Goal: Information Seeking & Learning: Check status

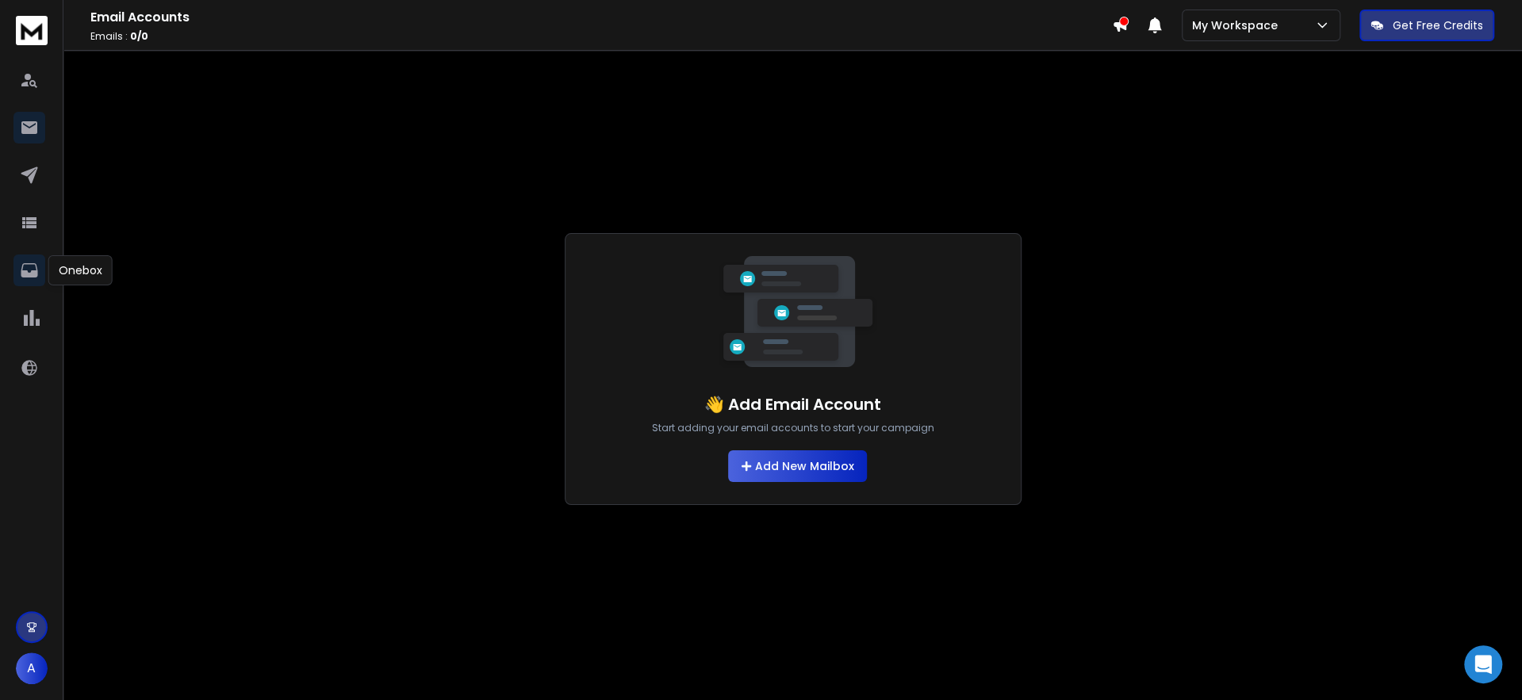
click at [33, 268] on icon at bounding box center [29, 270] width 19 height 19
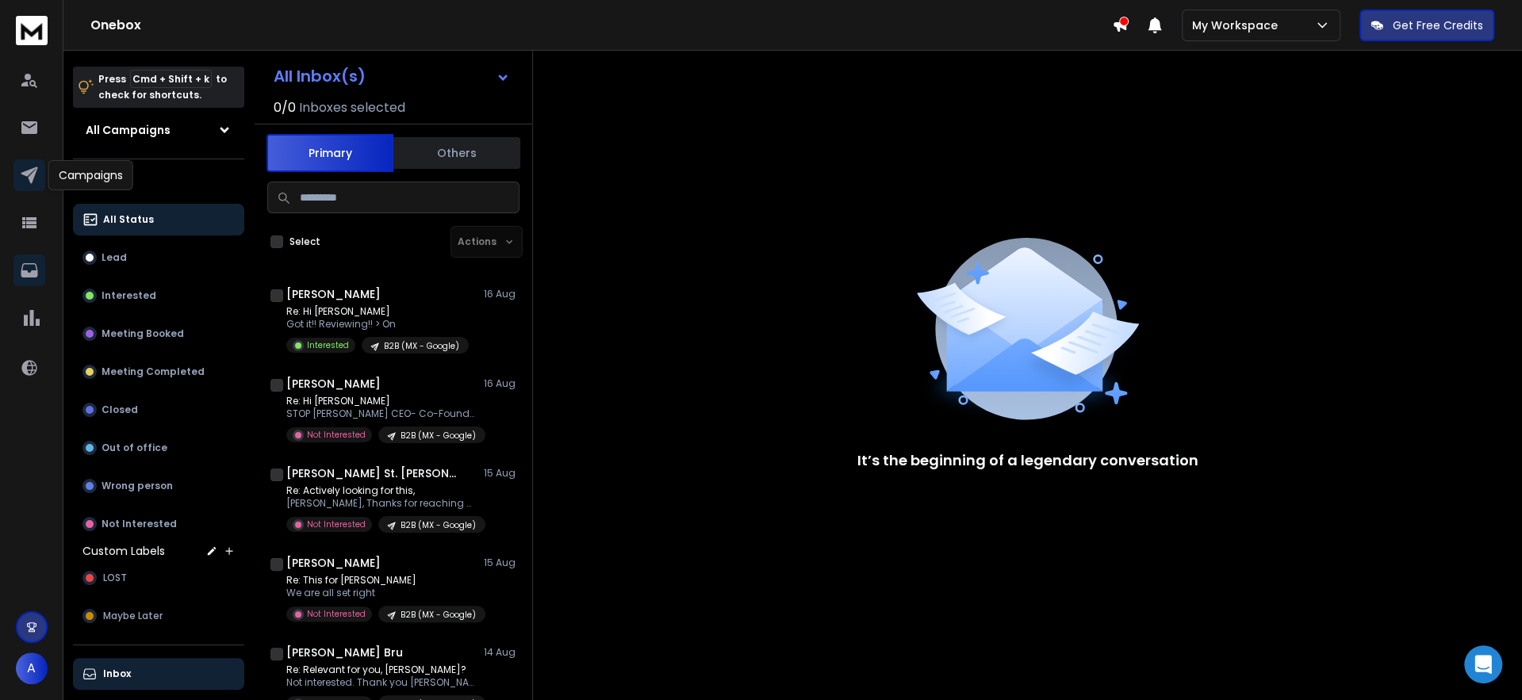
click at [23, 171] on icon at bounding box center [29, 175] width 17 height 17
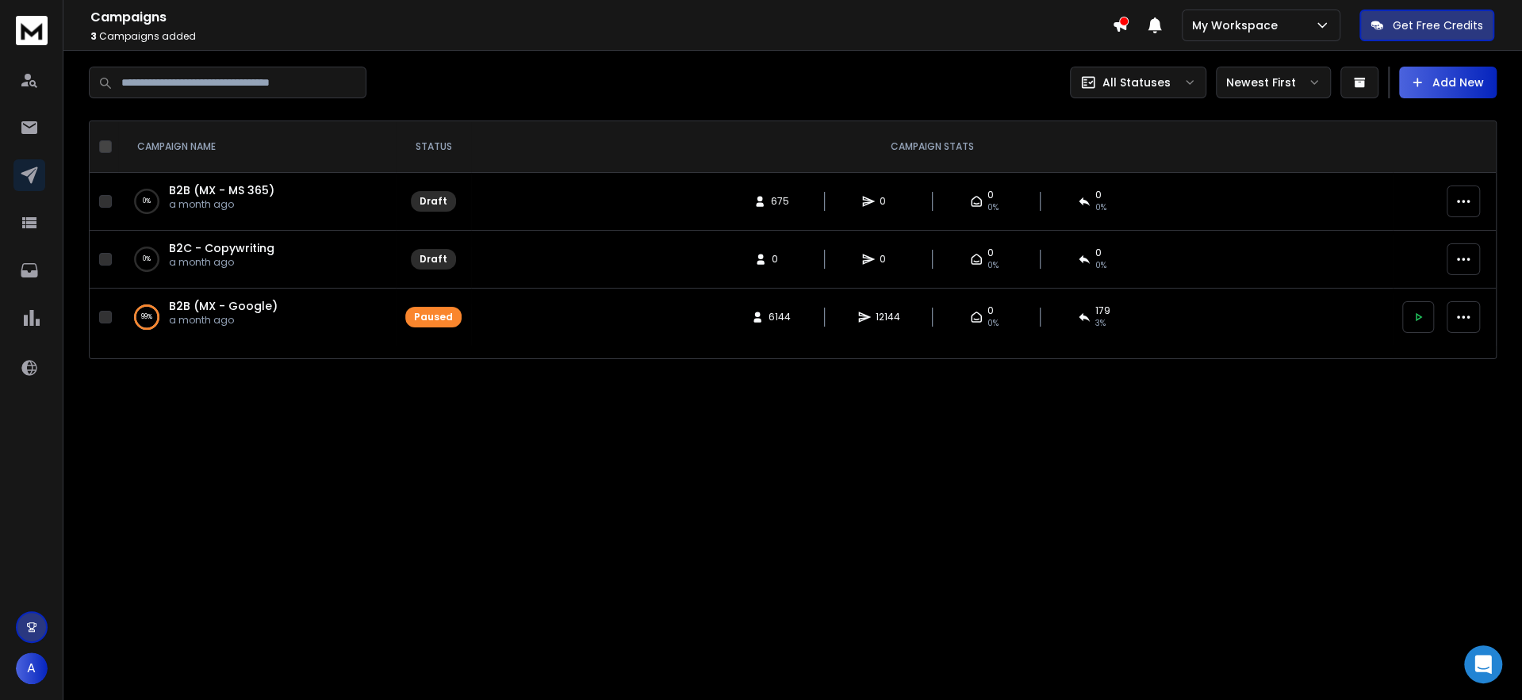
click at [234, 304] on span "B2B (MX - Google)" at bounding box center [223, 306] width 109 height 16
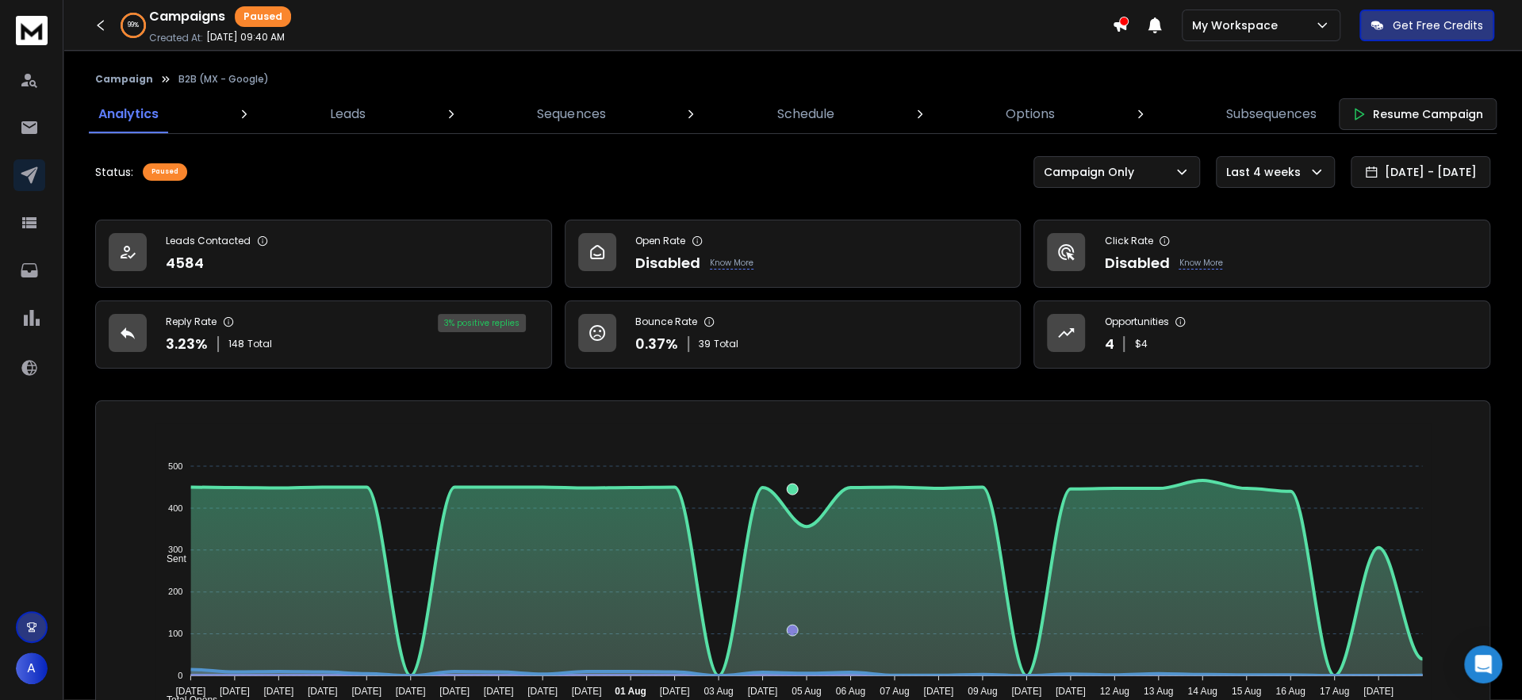
click at [155, 172] on div "Paused" at bounding box center [165, 171] width 44 height 17
drag, startPoint x: 155, startPoint y: 172, endPoint x: 181, endPoint y: 172, distance: 26.2
click at [179, 172] on div "Paused" at bounding box center [165, 171] width 44 height 17
click at [181, 172] on div "Paused" at bounding box center [165, 171] width 44 height 17
drag, startPoint x: 181, startPoint y: 172, endPoint x: 165, endPoint y: 172, distance: 15.9
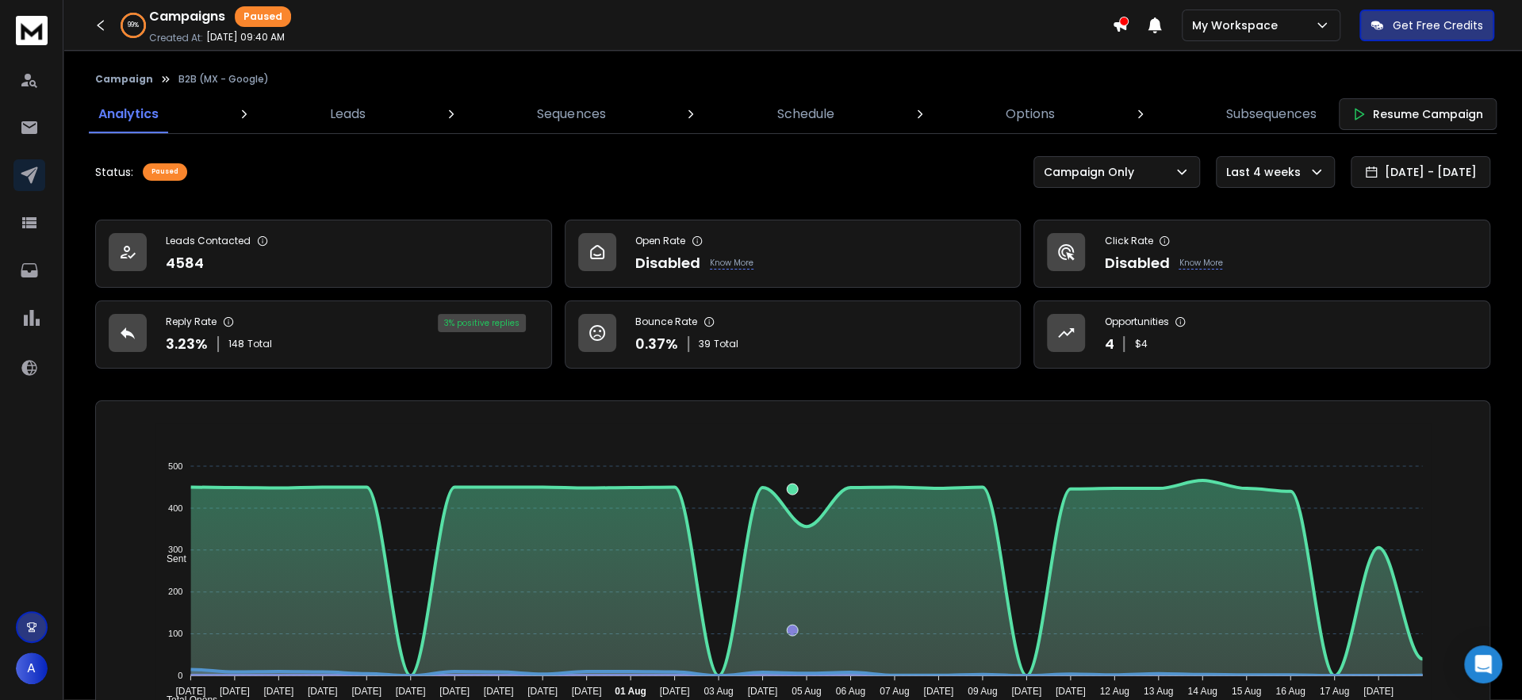
click at [172, 172] on div "Paused" at bounding box center [165, 171] width 44 height 17
click at [164, 172] on div "Paused" at bounding box center [165, 171] width 44 height 17
click at [163, 172] on div "Paused" at bounding box center [165, 171] width 44 height 17
click at [155, 172] on div "Paused" at bounding box center [165, 171] width 44 height 17
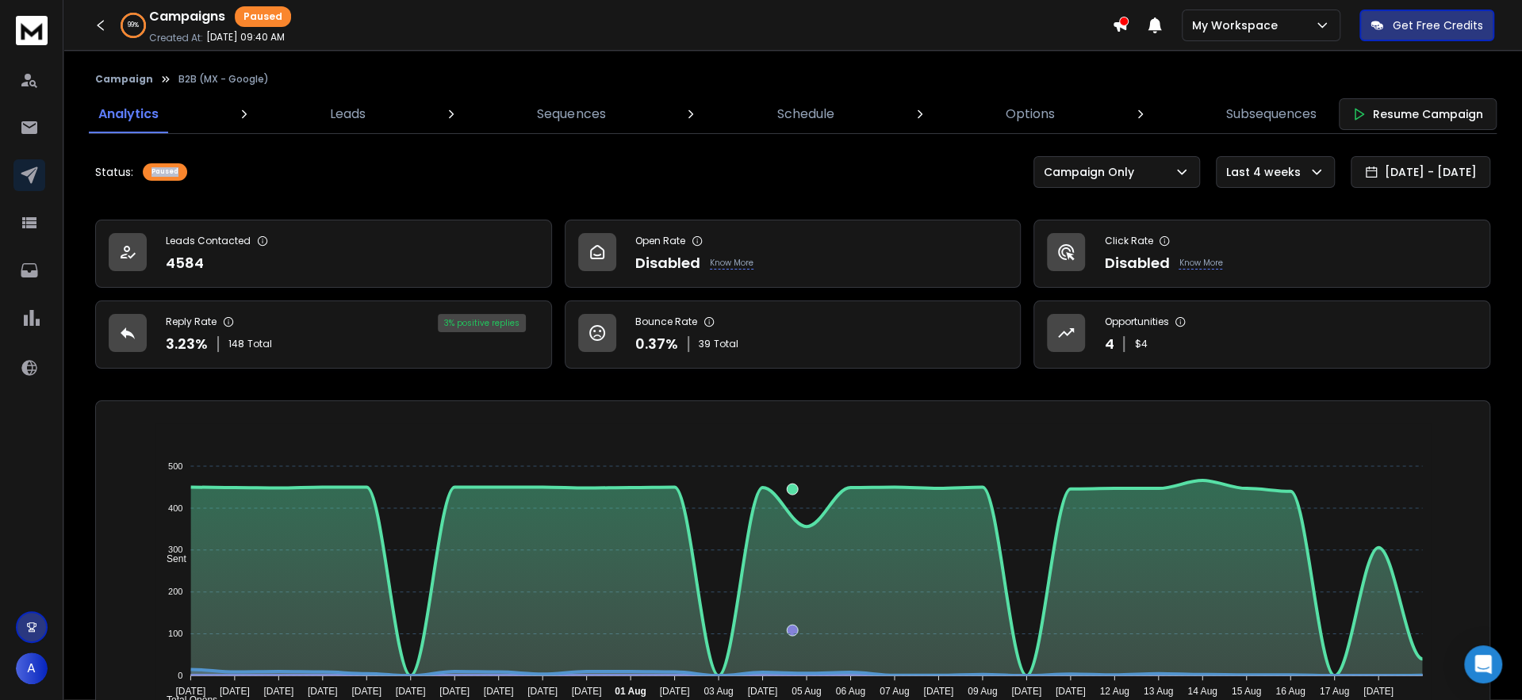
drag, startPoint x: 155, startPoint y: 172, endPoint x: 169, endPoint y: 172, distance: 13.5
click at [167, 172] on div "Paused" at bounding box center [165, 171] width 44 height 17
click at [169, 172] on div "Paused" at bounding box center [165, 171] width 44 height 17
click at [162, 172] on div "Paused" at bounding box center [165, 171] width 44 height 17
click at [148, 172] on div "Paused" at bounding box center [165, 171] width 44 height 17
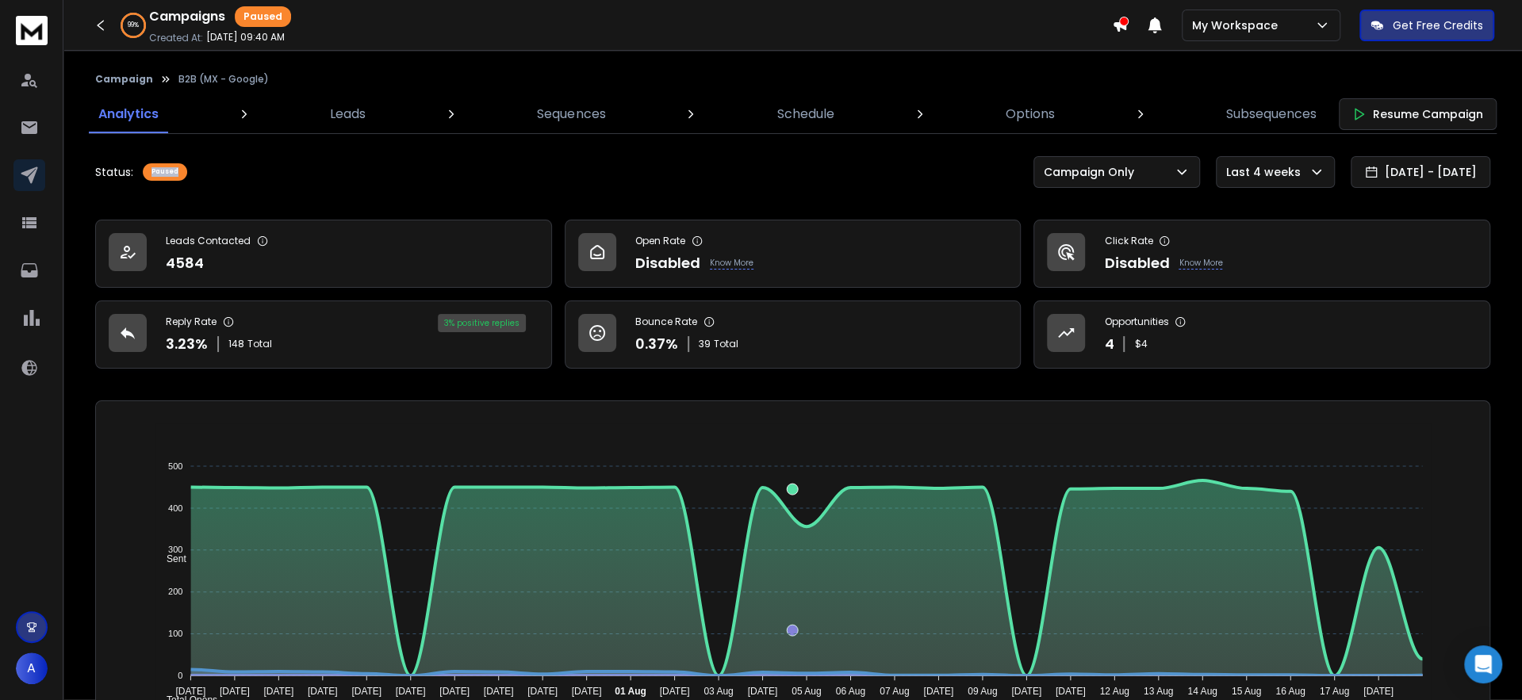
drag, startPoint x: 148, startPoint y: 172, endPoint x: 213, endPoint y: 172, distance: 65.0
click at [205, 172] on div "Status: Paused Resume Campaign Campaign Only Last 4 weeks [DATE] - [DATE]" at bounding box center [792, 172] width 1395 height 32
drag, startPoint x: 213, startPoint y: 172, endPoint x: 125, endPoint y: 172, distance: 88.0
click at [125, 172] on div "Status: Paused Resume Campaign Campaign Only Last 4 weeks [DATE] - [DATE]" at bounding box center [792, 172] width 1395 height 32
click at [153, 176] on div "Paused" at bounding box center [165, 171] width 44 height 17
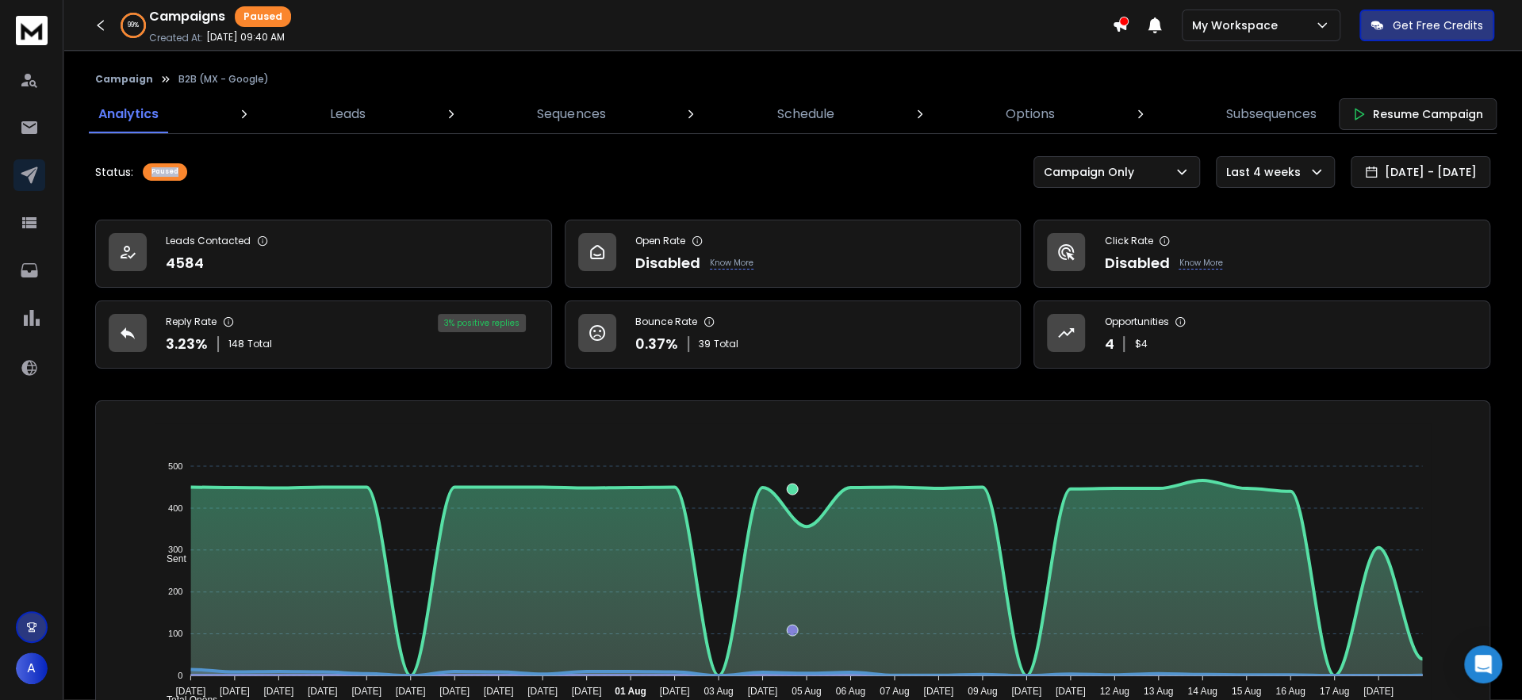
drag, startPoint x: 153, startPoint y: 176, endPoint x: 183, endPoint y: 176, distance: 30.1
click at [182, 176] on div "Status: Paused" at bounding box center [141, 171] width 92 height 17
click at [156, 167] on div "Paused" at bounding box center [165, 171] width 44 height 17
drag, startPoint x: 156, startPoint y: 167, endPoint x: 203, endPoint y: 167, distance: 46.8
click at [196, 167] on div "Status: Paused Resume Campaign Campaign Only Last 4 weeks [DATE] - [DATE]" at bounding box center [792, 172] width 1395 height 32
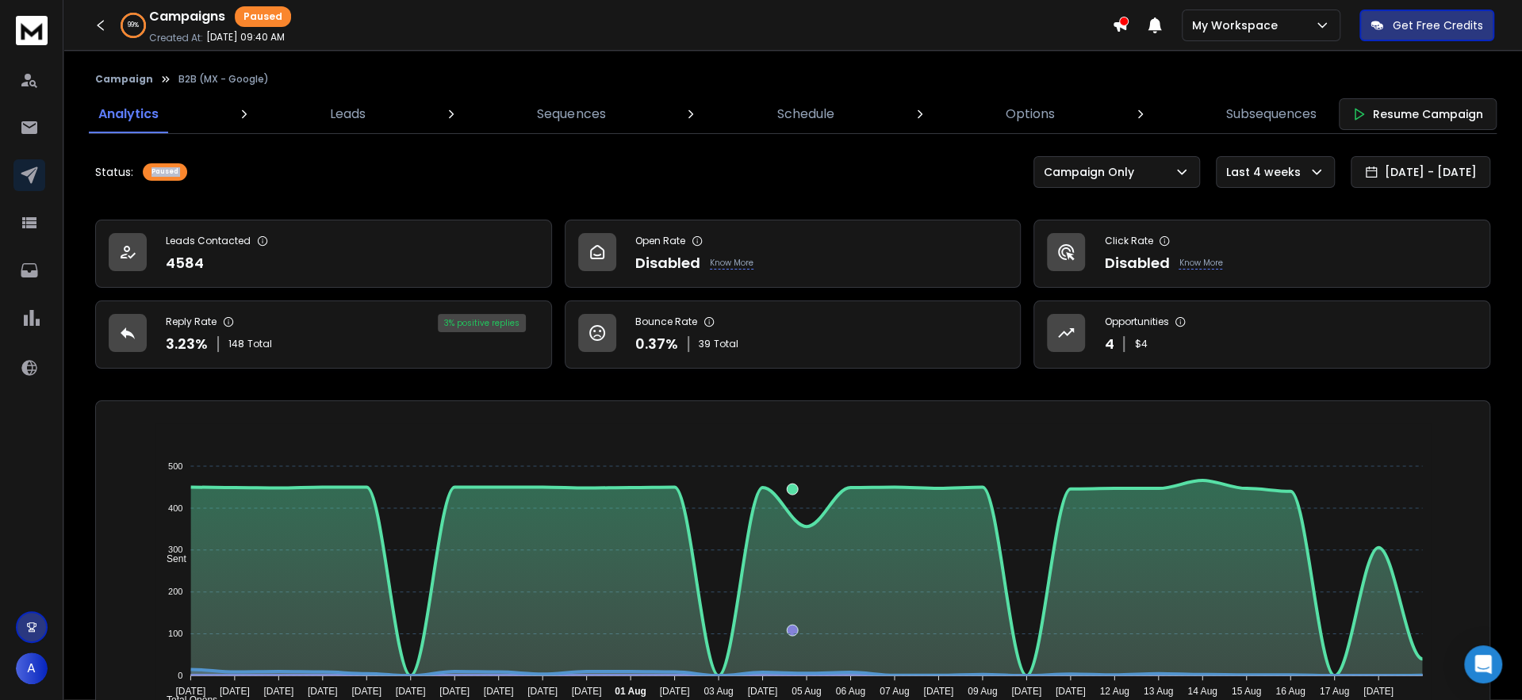
click at [203, 167] on div "Status: Paused Resume Campaign Campaign Only Last 4 weeks [DATE] - [DATE]" at bounding box center [792, 172] width 1395 height 32
click at [155, 13] on h1 "Campaigns" at bounding box center [187, 16] width 76 height 19
drag, startPoint x: 155, startPoint y: 13, endPoint x: 173, endPoint y: 13, distance: 17.4
click at [167, 13] on h1 "Campaigns" at bounding box center [187, 16] width 76 height 19
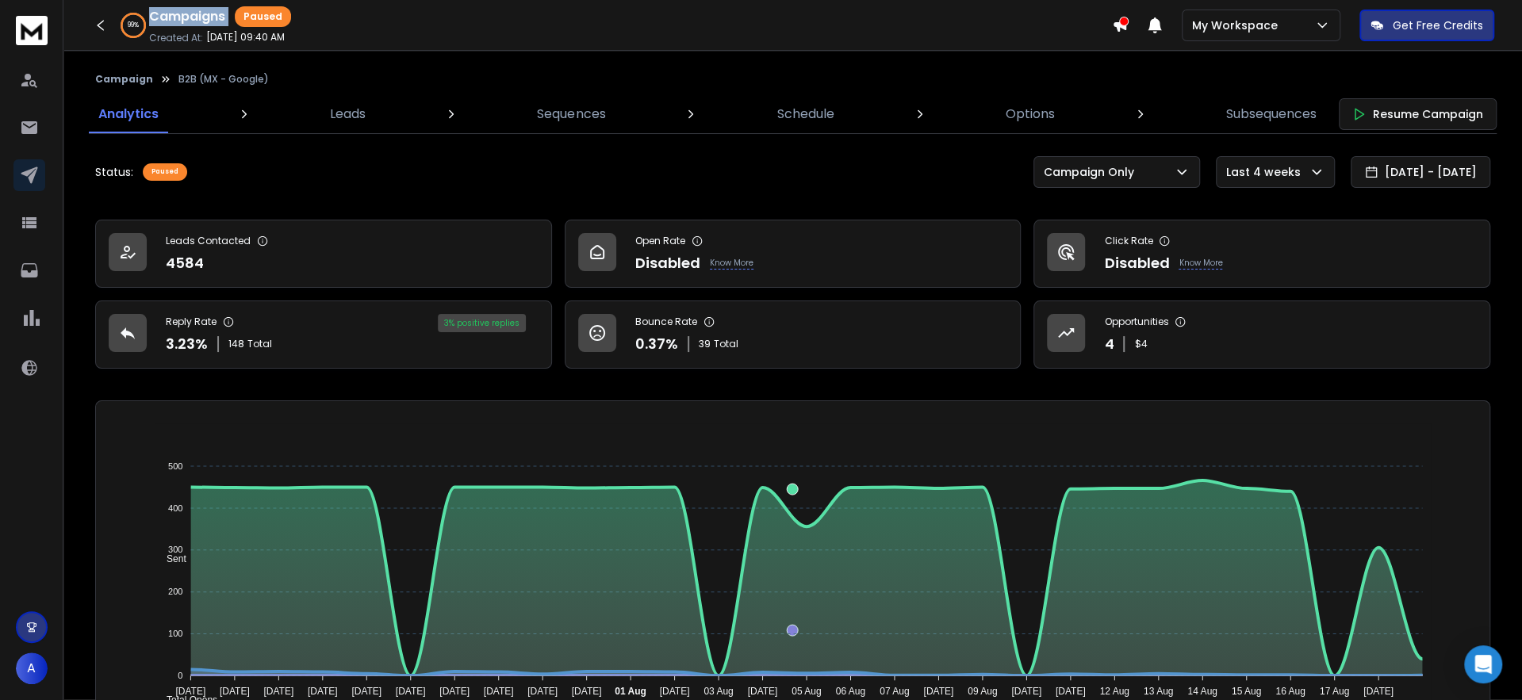
click at [173, 13] on h1 "Campaigns" at bounding box center [187, 16] width 76 height 19
click at [179, 13] on h1 "Campaigns" at bounding box center [187, 16] width 76 height 19
click at [147, 171] on div "Paused" at bounding box center [165, 171] width 44 height 17
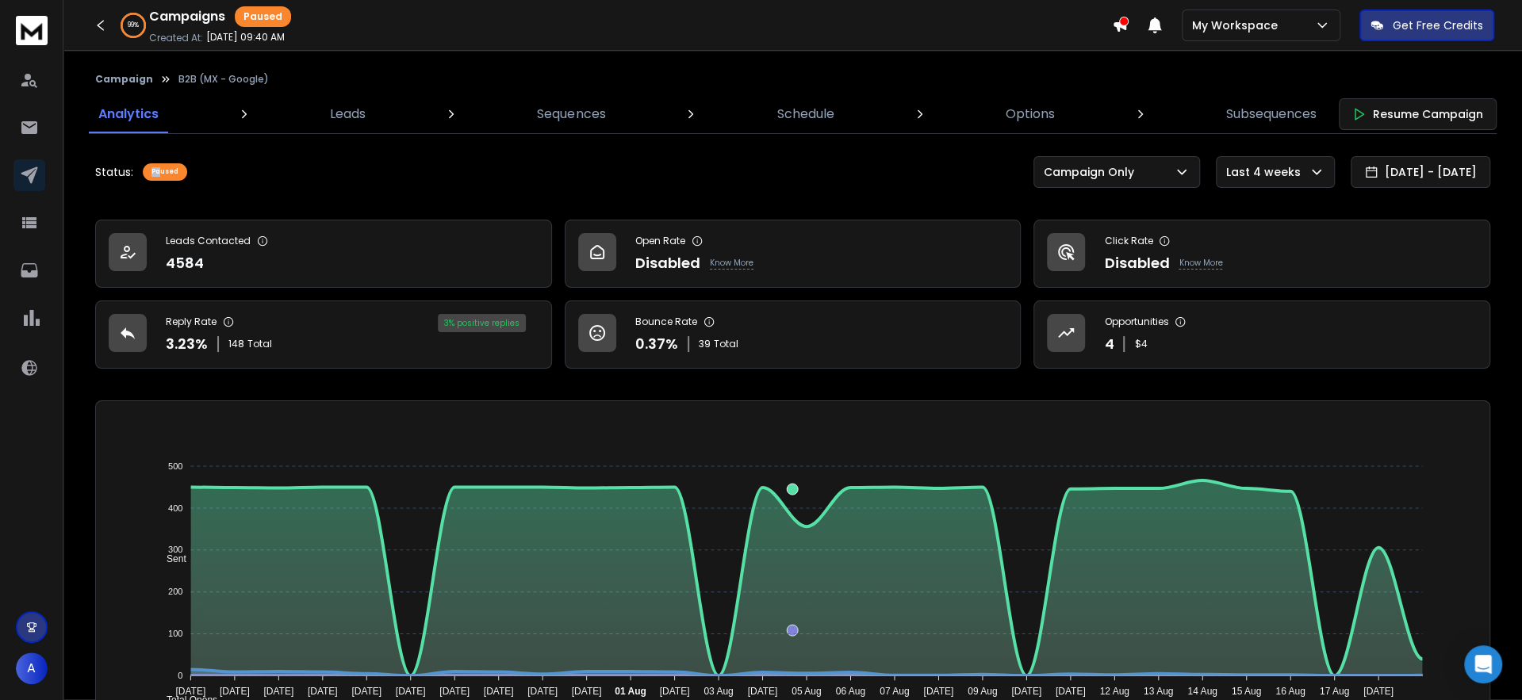
drag, startPoint x: 147, startPoint y: 171, endPoint x: 178, endPoint y: 171, distance: 30.9
click at [169, 171] on div "Paused" at bounding box center [165, 171] width 44 height 17
click at [178, 171] on div "Paused" at bounding box center [165, 171] width 44 height 17
drag, startPoint x: 178, startPoint y: 171, endPoint x: 144, endPoint y: 171, distance: 33.3
click at [144, 171] on div "Paused" at bounding box center [165, 171] width 44 height 17
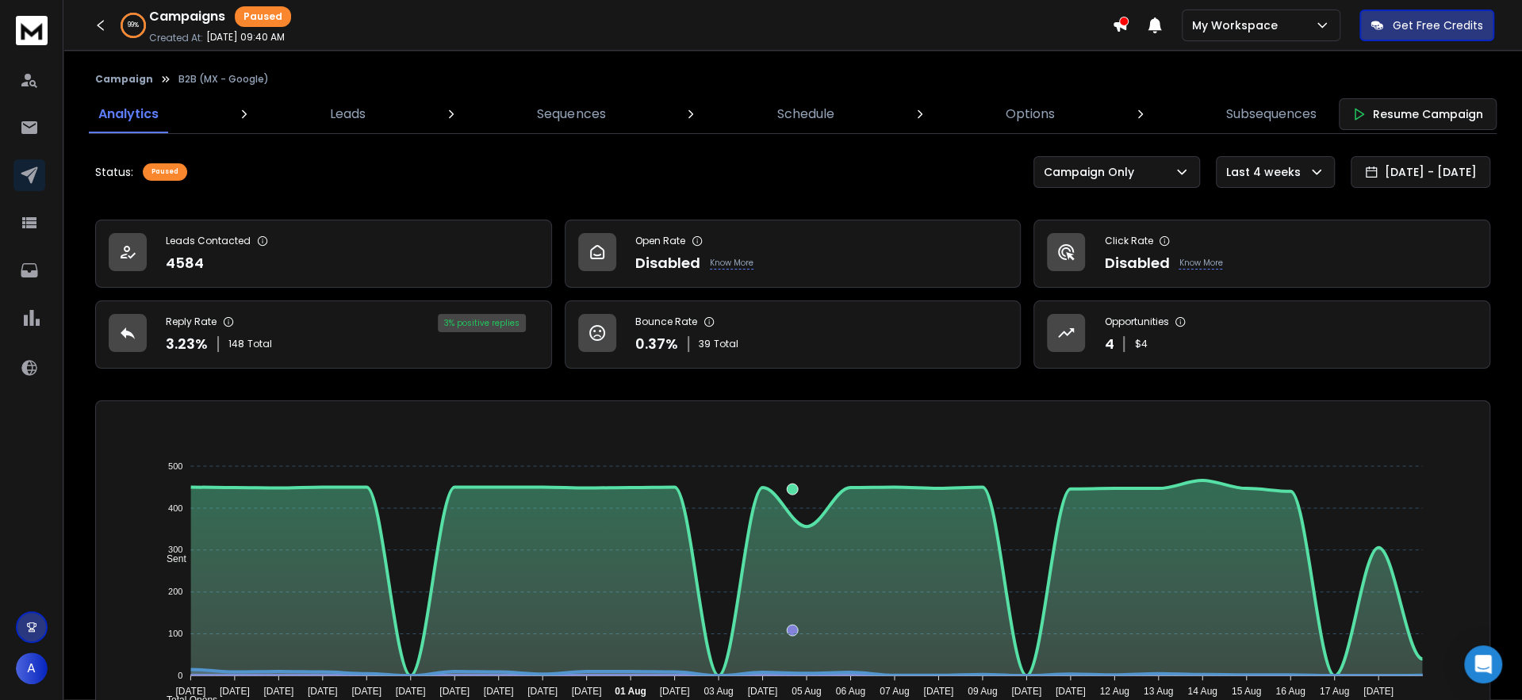
click at [102, 170] on p "Status:" at bounding box center [114, 172] width 38 height 16
drag, startPoint x: 102, startPoint y: 170, endPoint x: 178, endPoint y: 170, distance: 76.9
click at [171, 170] on div "Status: Paused" at bounding box center [141, 171] width 92 height 17
click at [179, 170] on div "Paused" at bounding box center [165, 171] width 44 height 17
drag, startPoint x: 179, startPoint y: 170, endPoint x: 94, endPoint y: 170, distance: 84.9
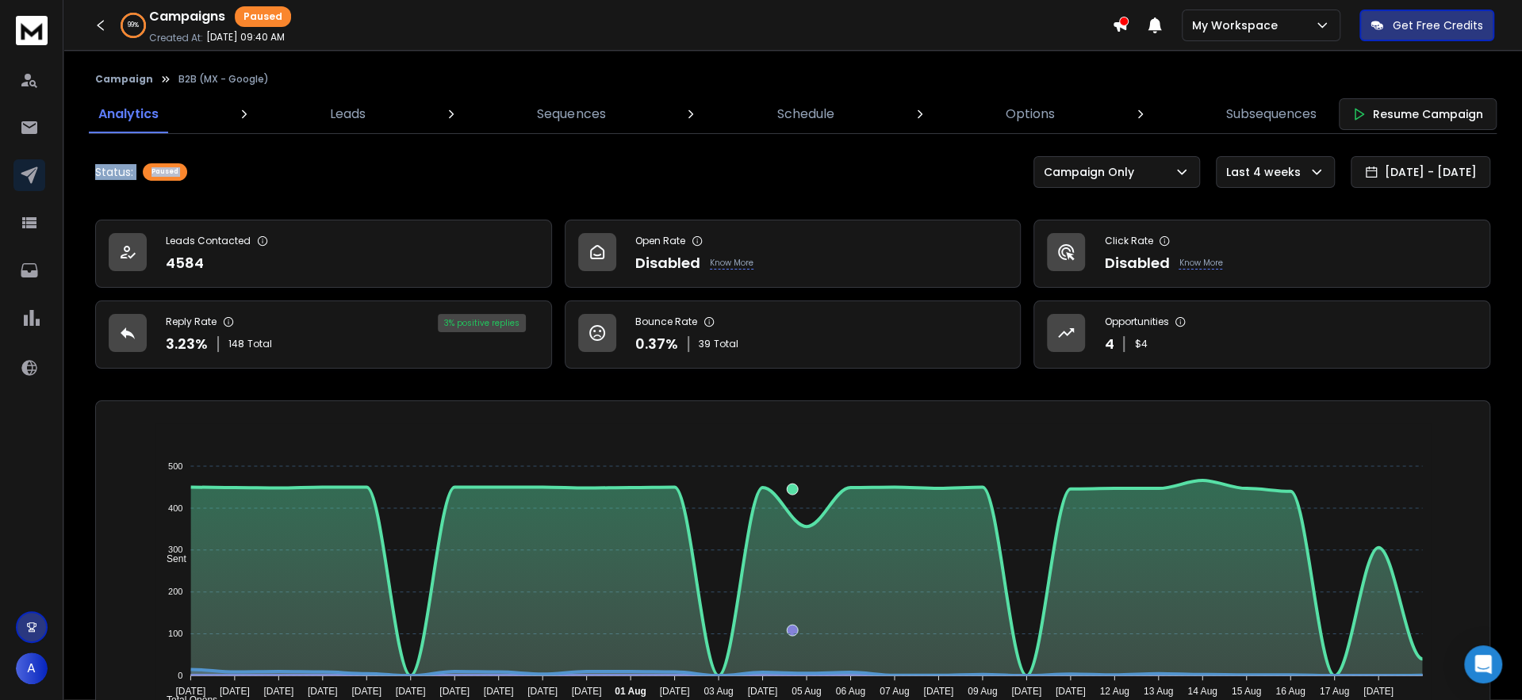
click at [95, 170] on div "Status: Paused" at bounding box center [141, 171] width 92 height 17
click at [96, 171] on p "Status:" at bounding box center [114, 172] width 38 height 16
drag, startPoint x: 96, startPoint y: 171, endPoint x: 239, endPoint y: 171, distance: 142.8
click at [239, 171] on div "Status: Paused Resume Campaign Campaign Only Last 4 weeks [DATE] - [DATE]" at bounding box center [792, 172] width 1395 height 32
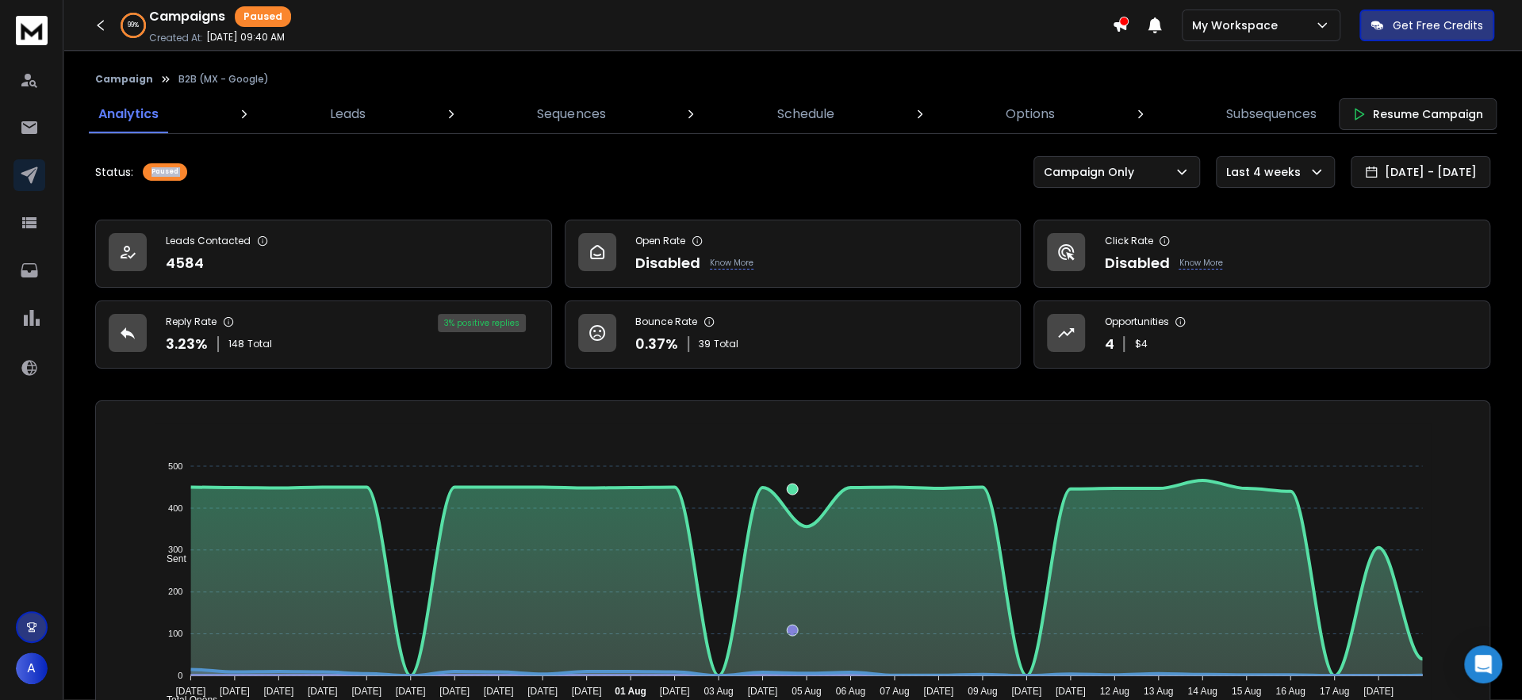
drag, startPoint x: 239, startPoint y: 171, endPoint x: 150, endPoint y: 171, distance: 88.8
click at [150, 171] on div "Status: Paused Resume Campaign Campaign Only Last 4 weeks [DATE] - [DATE]" at bounding box center [792, 172] width 1395 height 32
drag, startPoint x: 86, startPoint y: 171, endPoint x: 238, endPoint y: 171, distance: 152.3
click at [238, 171] on div "Campaign B2B (MX - Google) Analytics Leads Sequences Schedule Options Subsequen…" at bounding box center [792, 697] width 1458 height 1293
click at [238, 171] on div "Status: Paused Resume Campaign Campaign Only Last 4 weeks [DATE] - [DATE]" at bounding box center [792, 172] width 1395 height 32
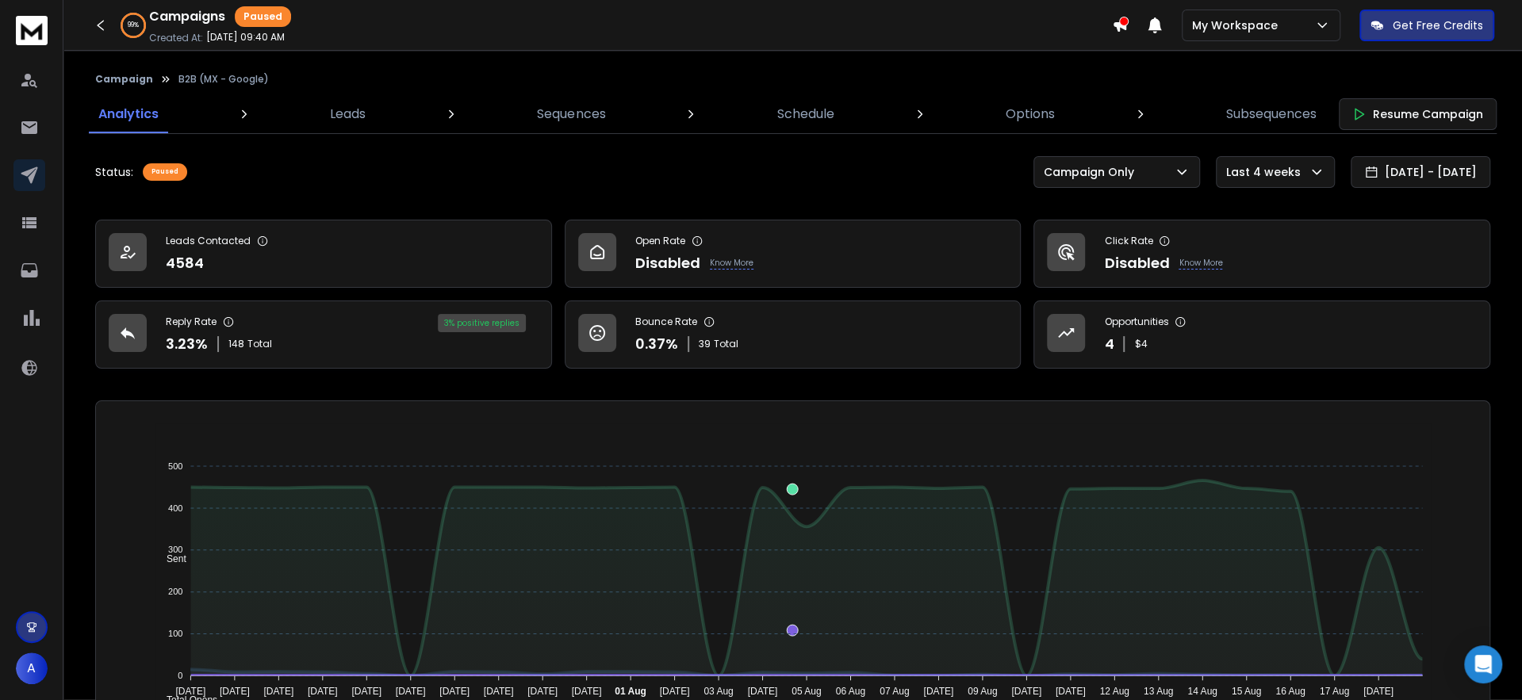
click at [217, 695] on span "Total Opens" at bounding box center [186, 700] width 63 height 11
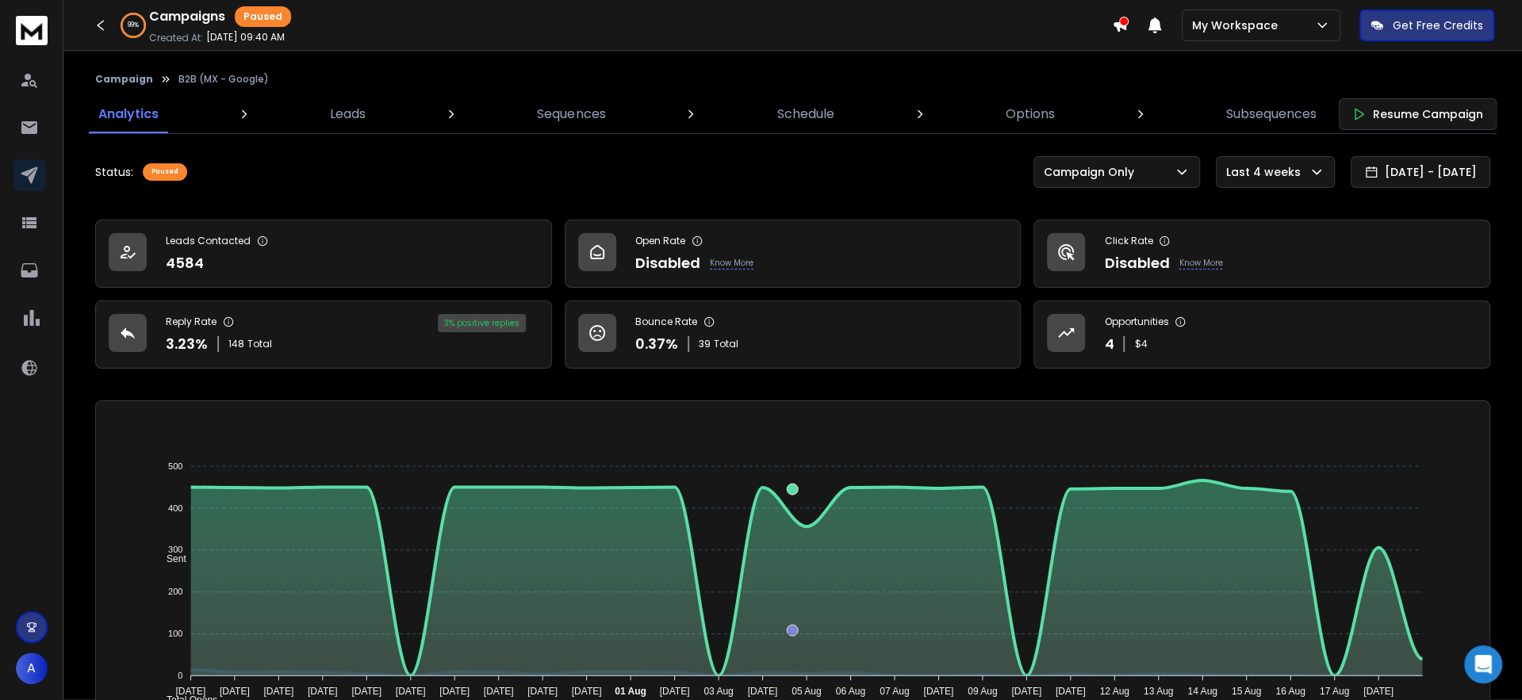
click at [186, 554] on span "Sent" at bounding box center [171, 559] width 32 height 11
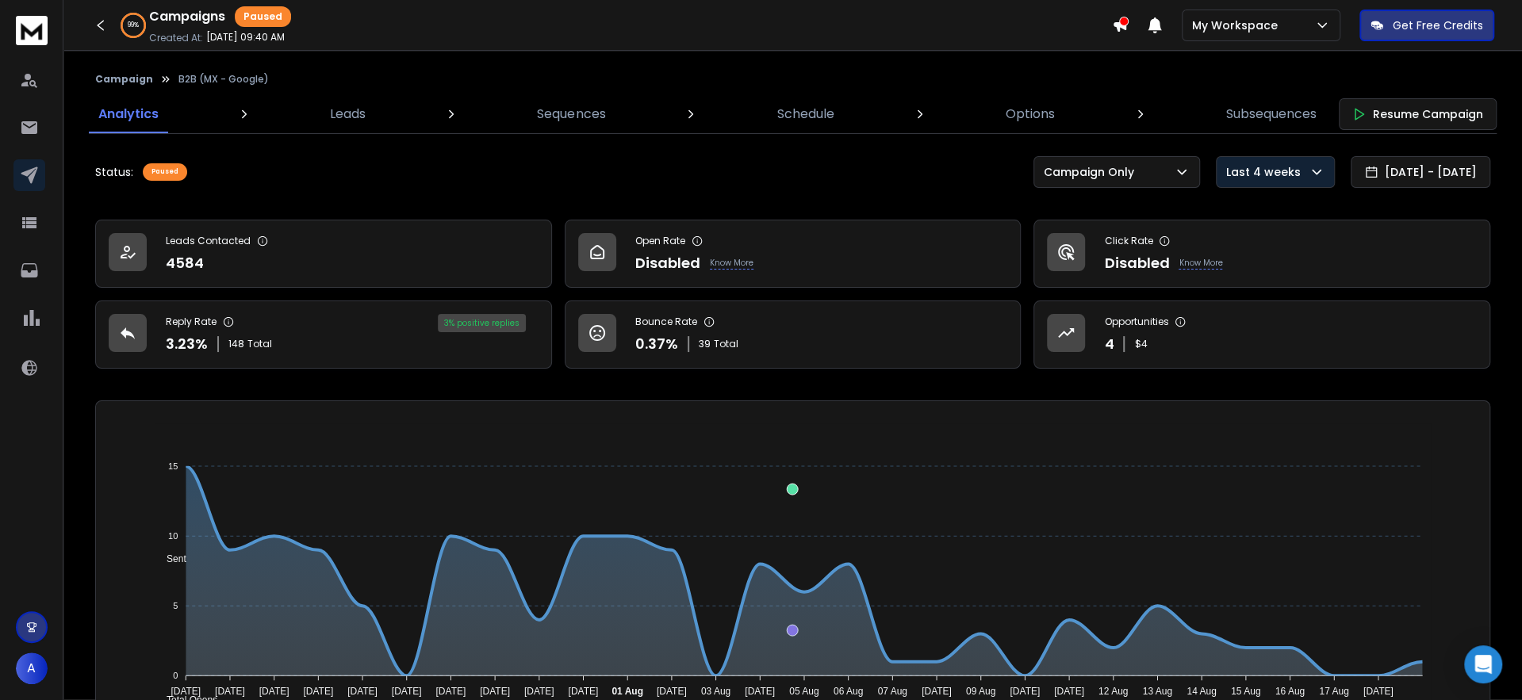
click at [1226, 178] on p "Last 4 weeks" at bounding box center [1266, 172] width 81 height 16
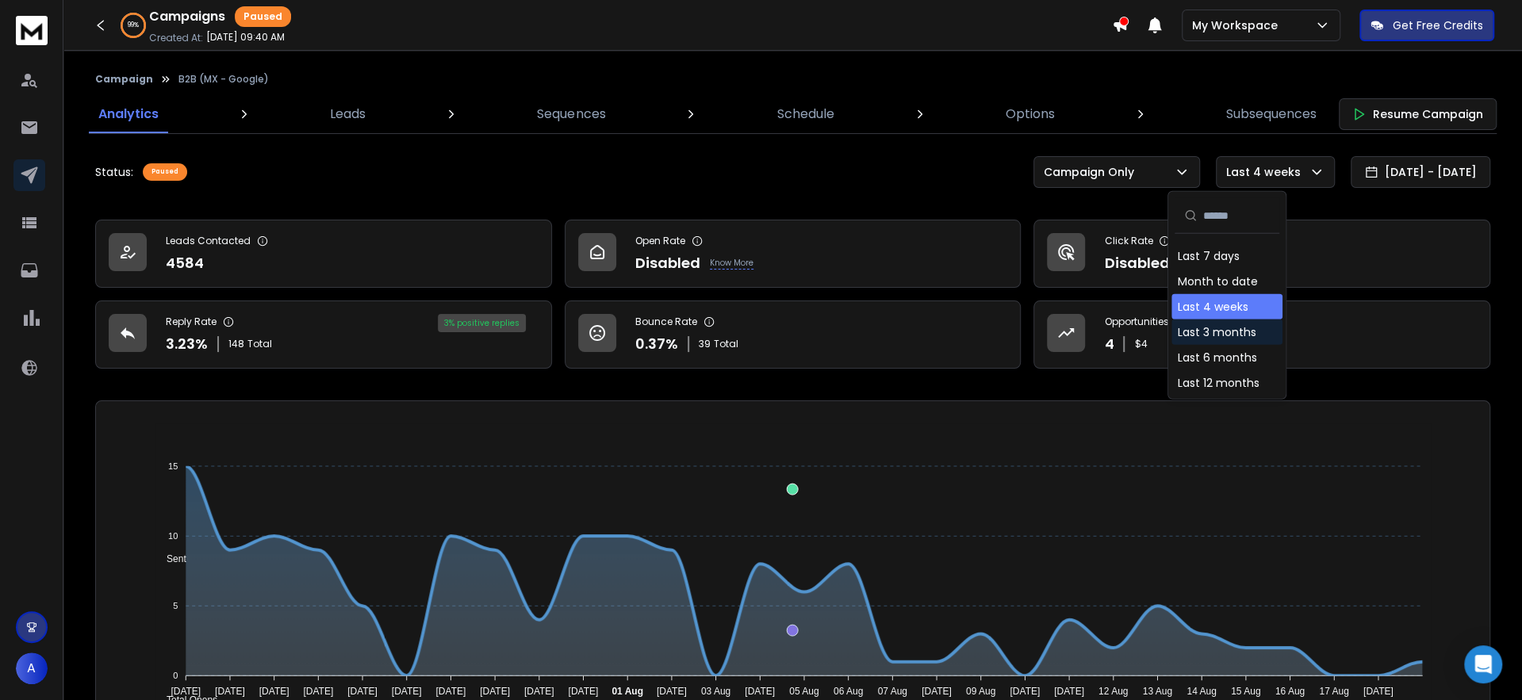
click at [1243, 336] on div "Last 3 months" at bounding box center [1217, 332] width 79 height 16
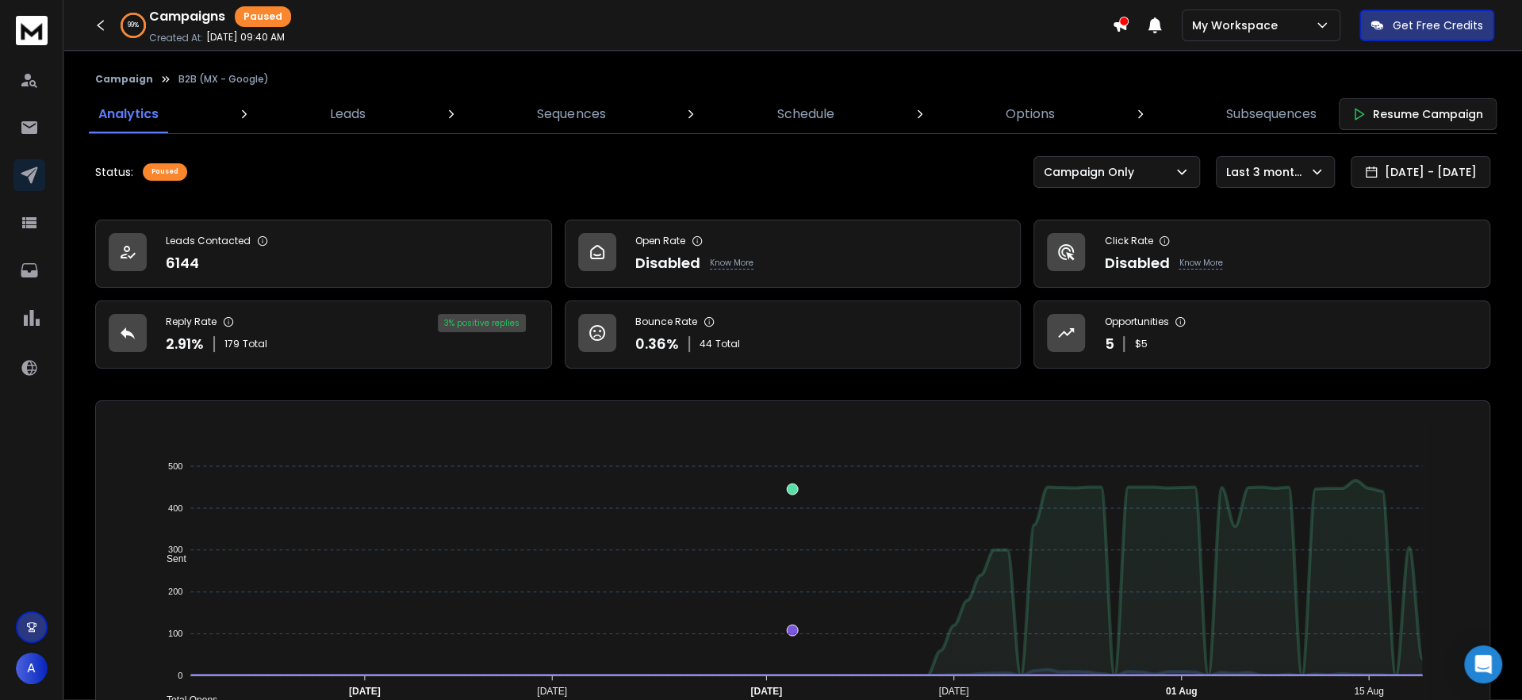
click at [217, 695] on span "Total Opens" at bounding box center [186, 700] width 63 height 11
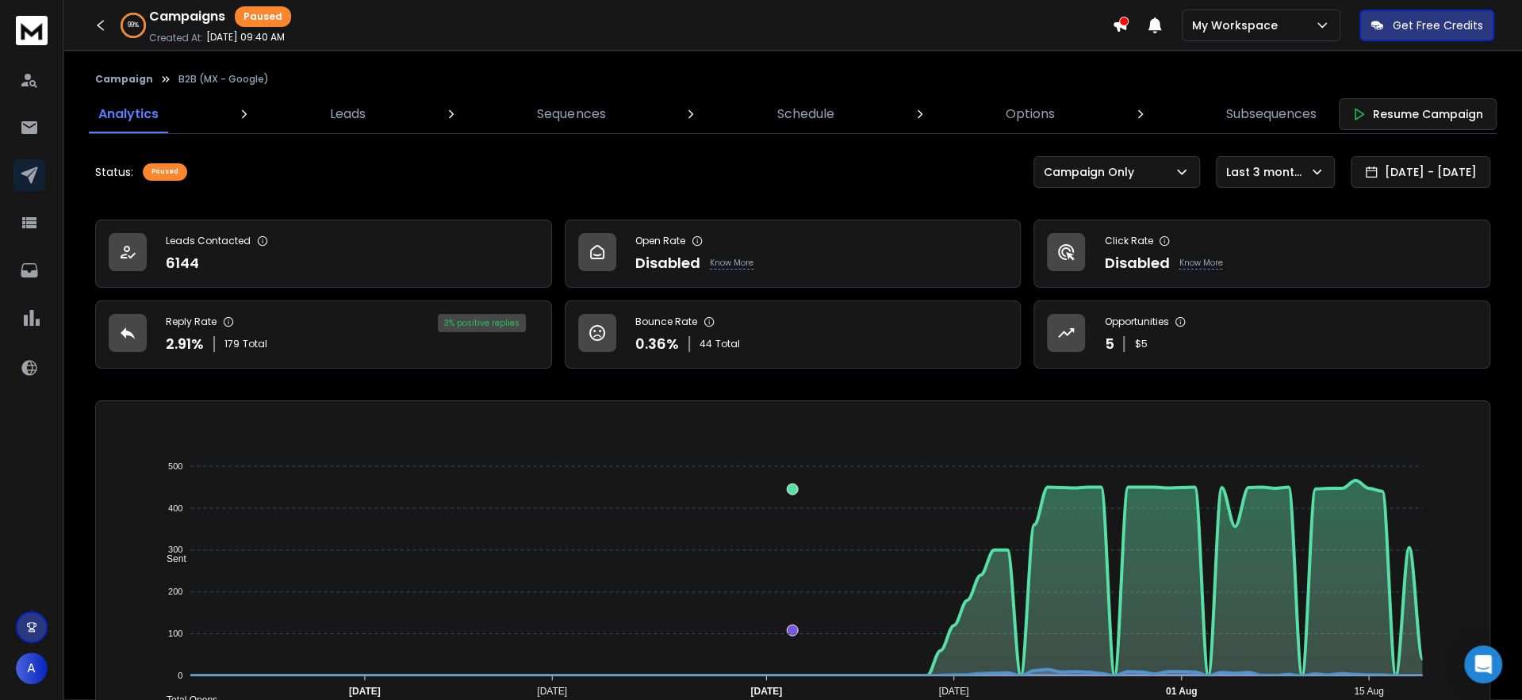
click at [186, 554] on span "Sent" at bounding box center [171, 559] width 32 height 11
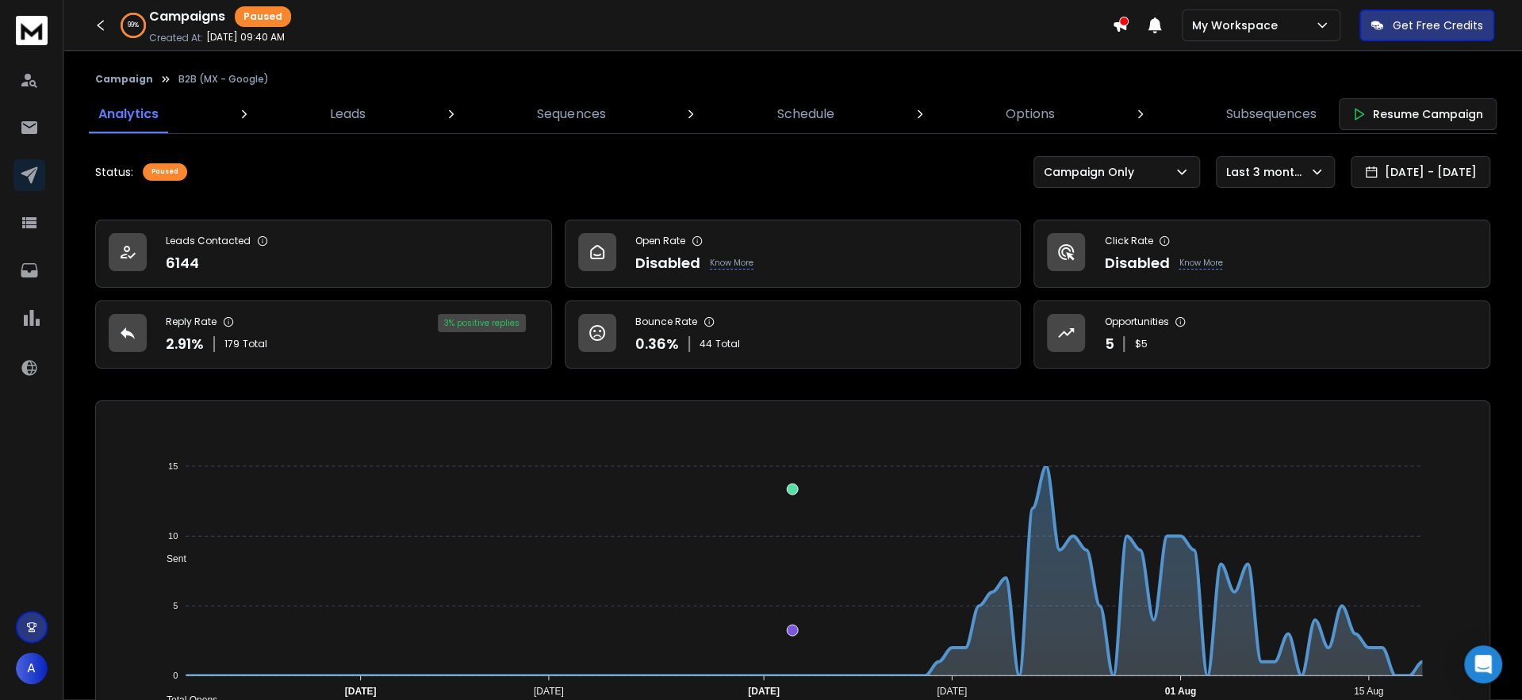
click at [556, 293] on div "Leads Contacted 6144 Open Rate Disabled Know More Click Rate Disabled Know More…" at bounding box center [792, 294] width 1395 height 149
click at [705, 321] on icon at bounding box center [708, 321] width 11 height 11
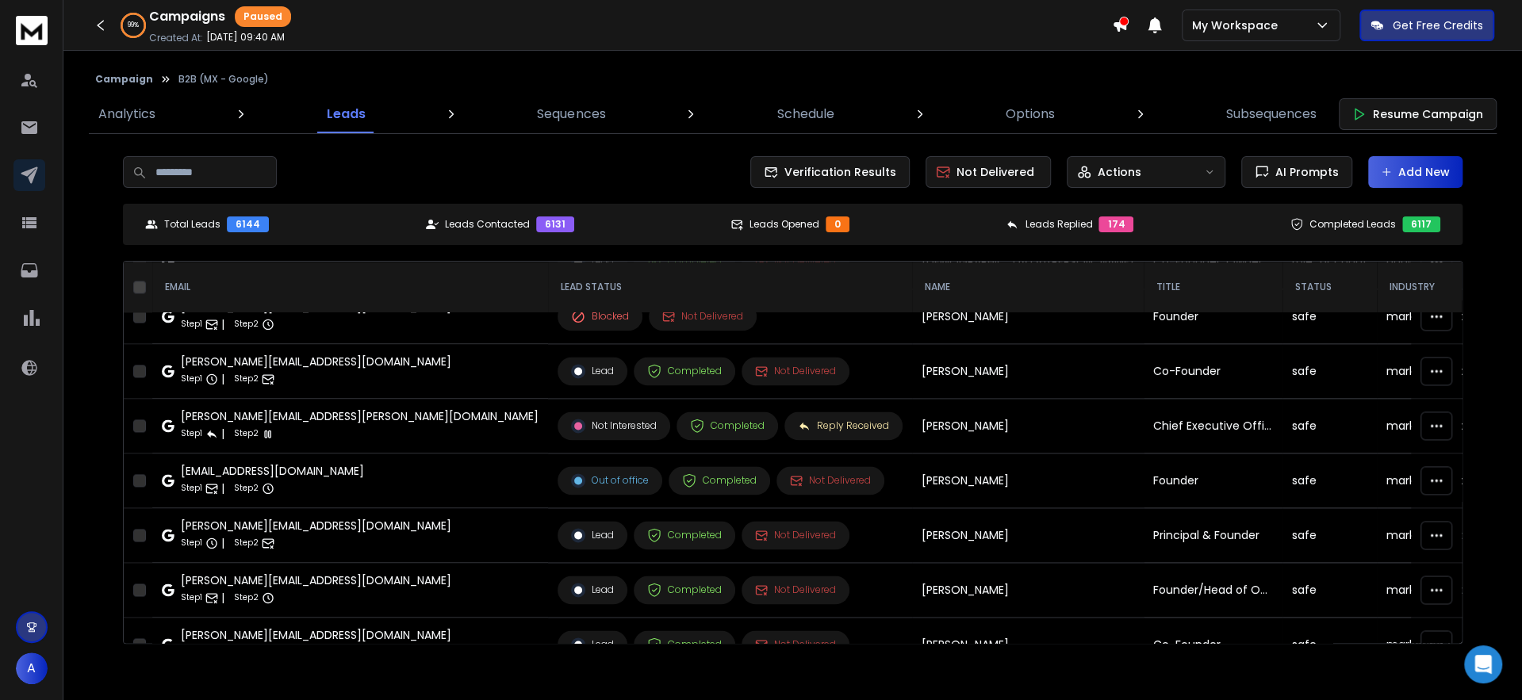
scroll to position [1736, 0]
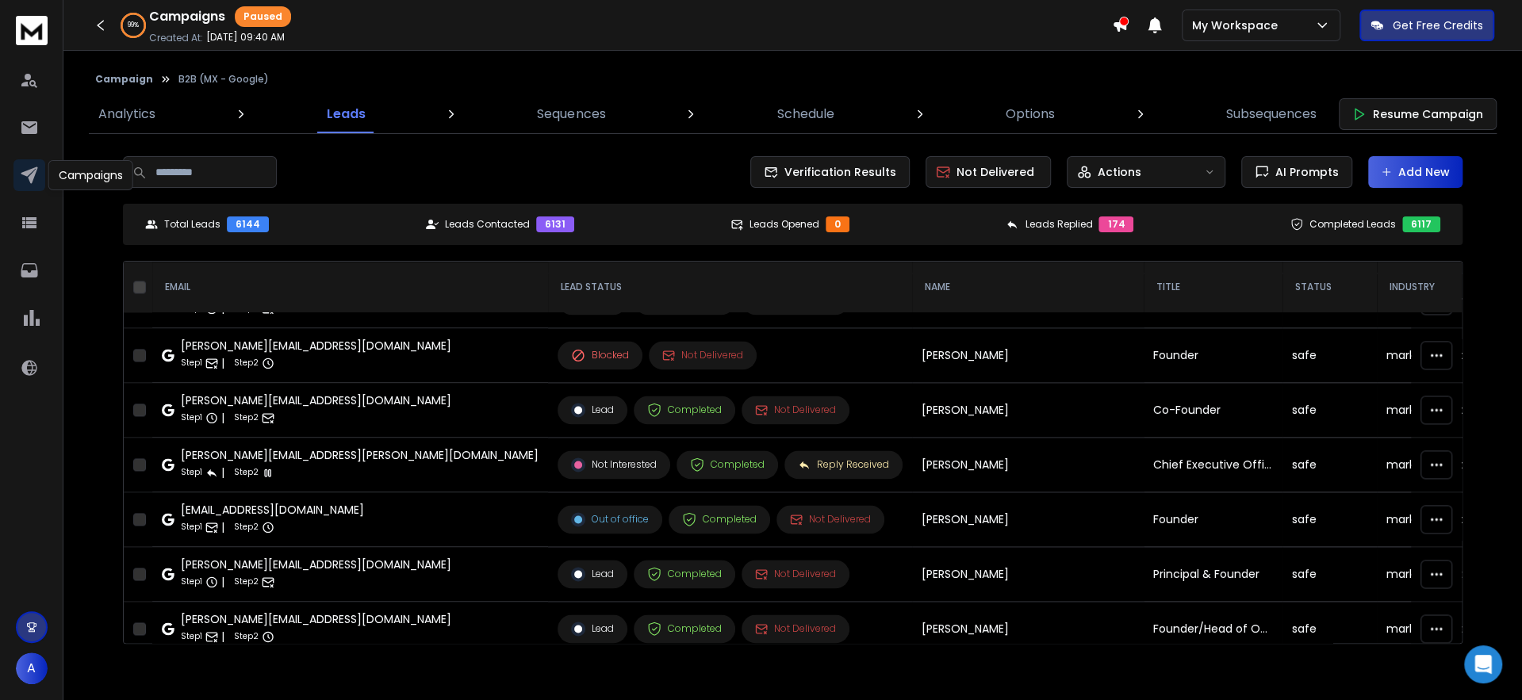
click at [34, 178] on icon at bounding box center [29, 175] width 19 height 19
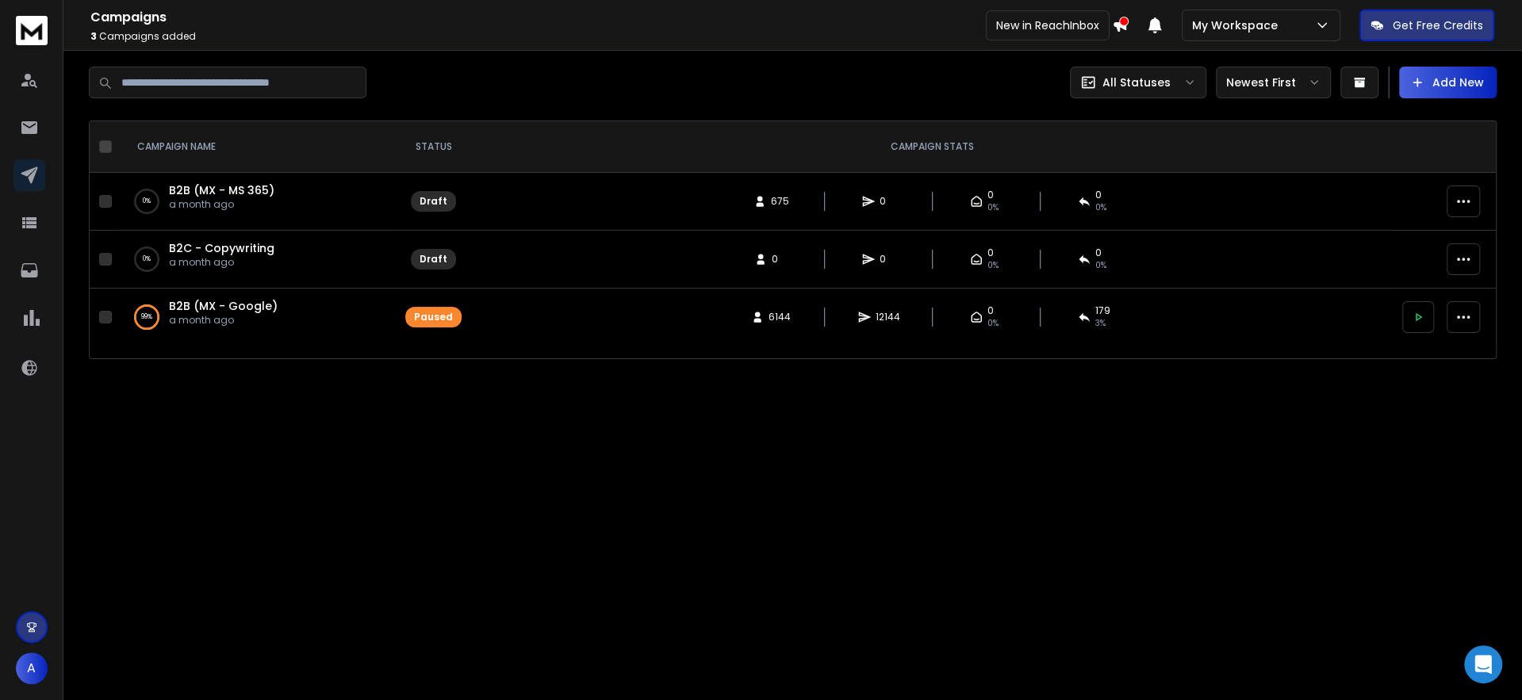
click at [1124, 21] on div at bounding box center [1124, 22] width 10 height 10
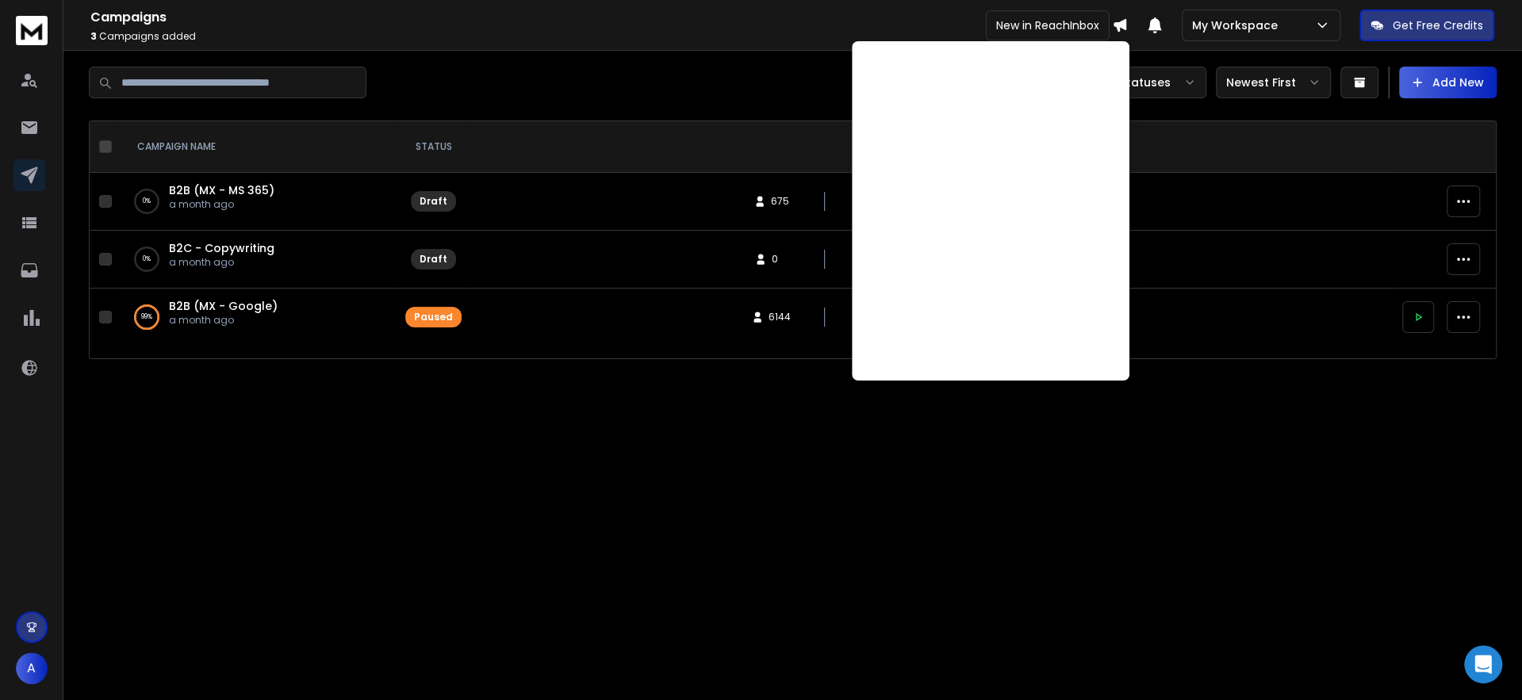
click at [1126, 31] on icon at bounding box center [1120, 25] width 16 height 16
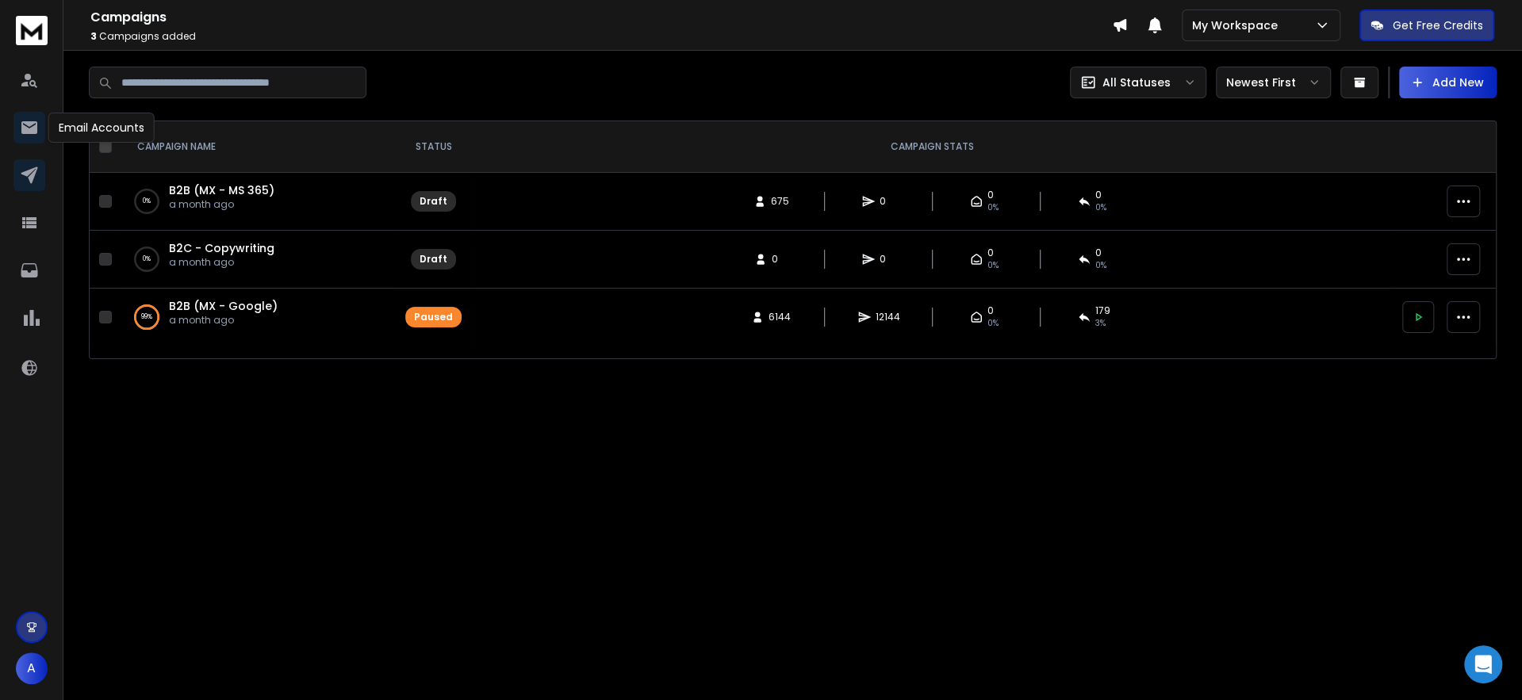
click at [34, 125] on icon at bounding box center [29, 127] width 16 height 13
